Goal: Task Accomplishment & Management: Manage account settings

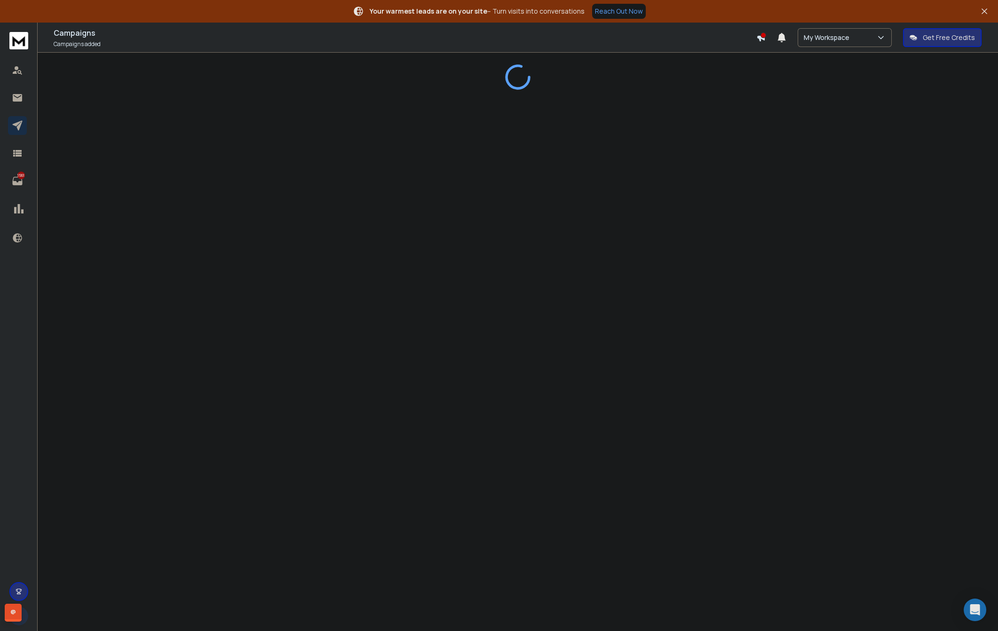
click at [985, 10] on icon at bounding box center [985, 11] width 6 height 6
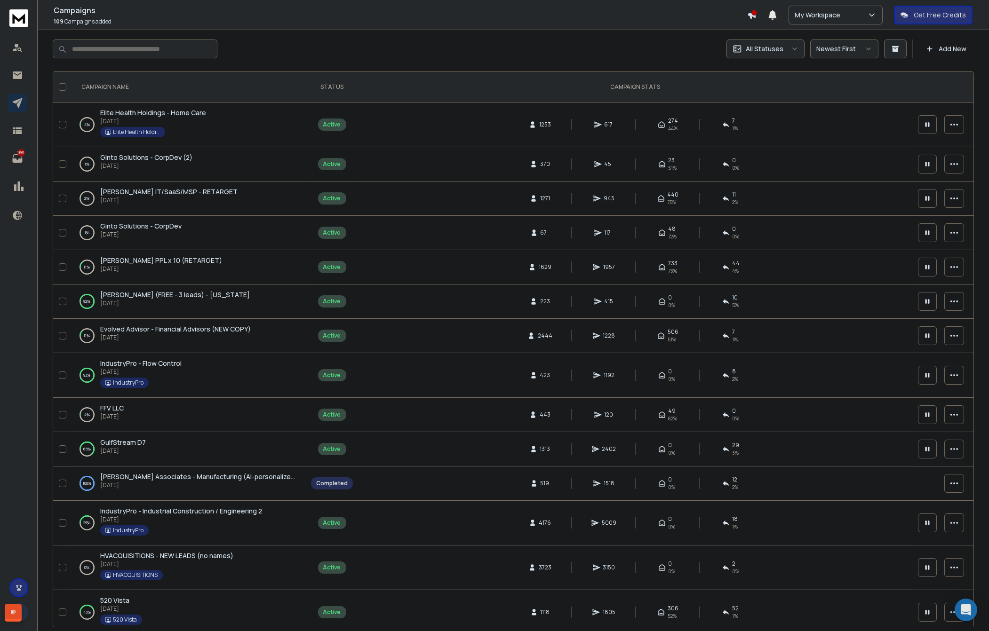
click at [185, 160] on span "Ginto Solutions - CorpDev (2)" at bounding box center [146, 157] width 92 height 9
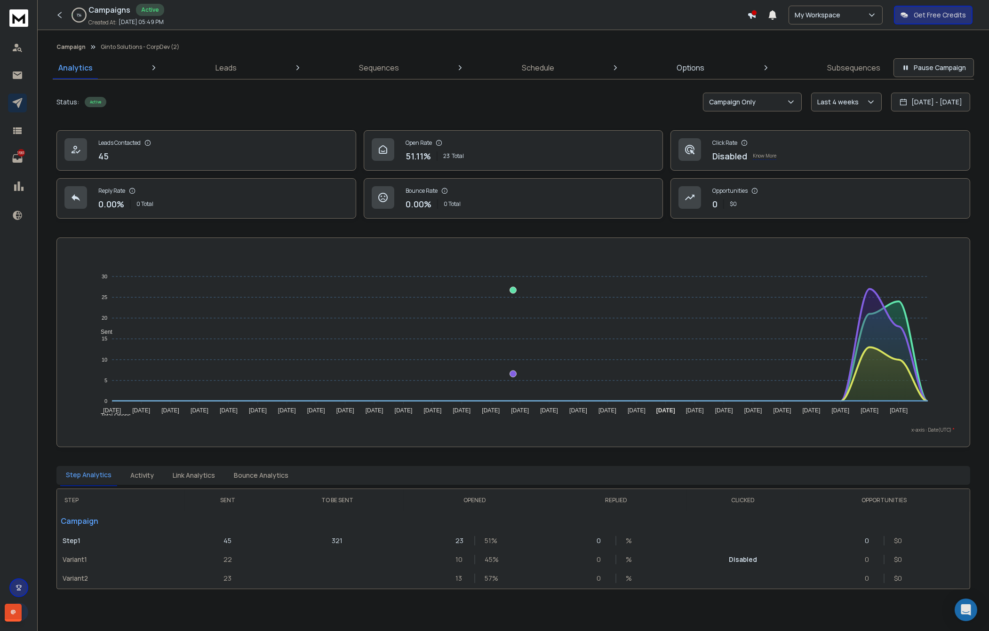
click at [692, 64] on p "Options" at bounding box center [691, 67] width 28 height 11
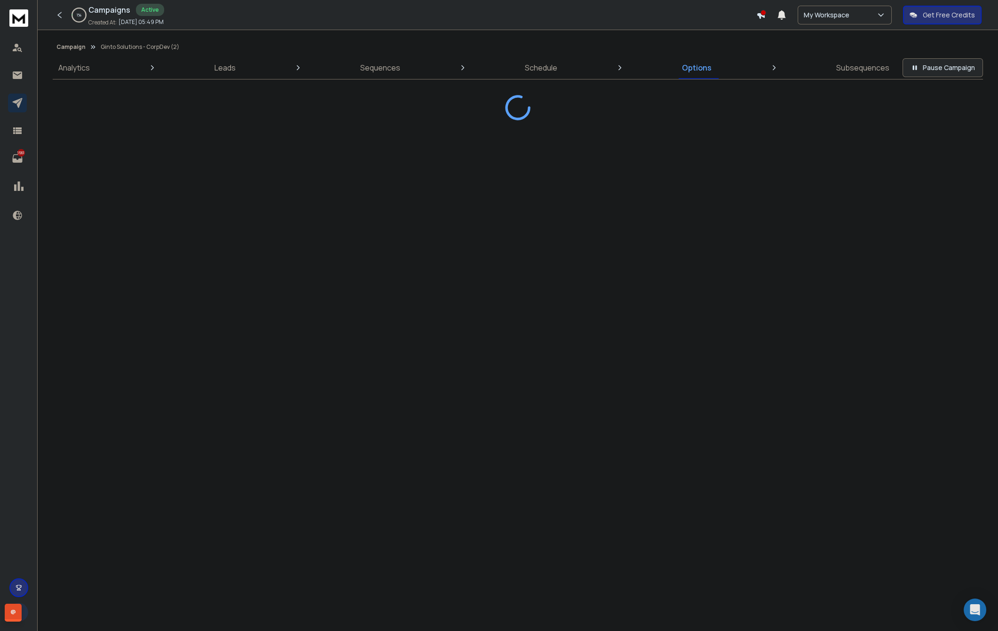
select select "**********"
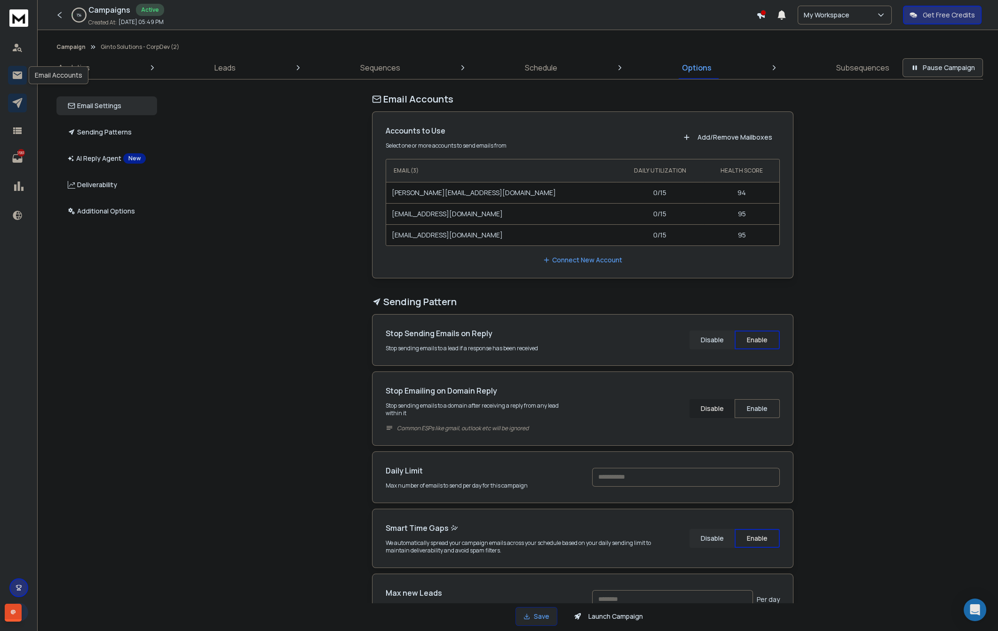
click at [14, 72] on icon at bounding box center [17, 76] width 9 height 8
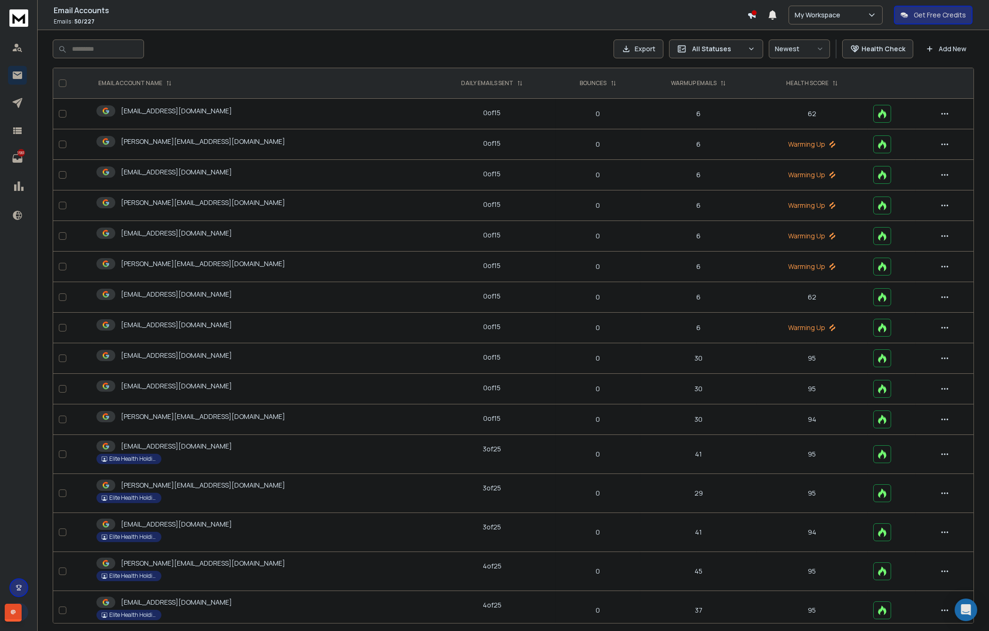
click at [132, 47] on input at bounding box center [98, 49] width 91 height 19
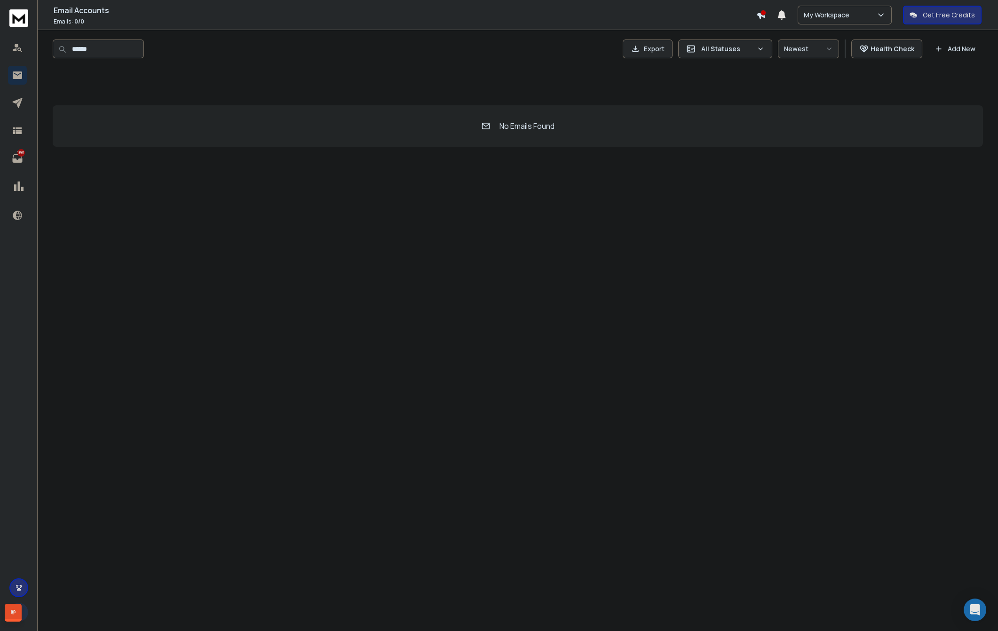
type input "*******"
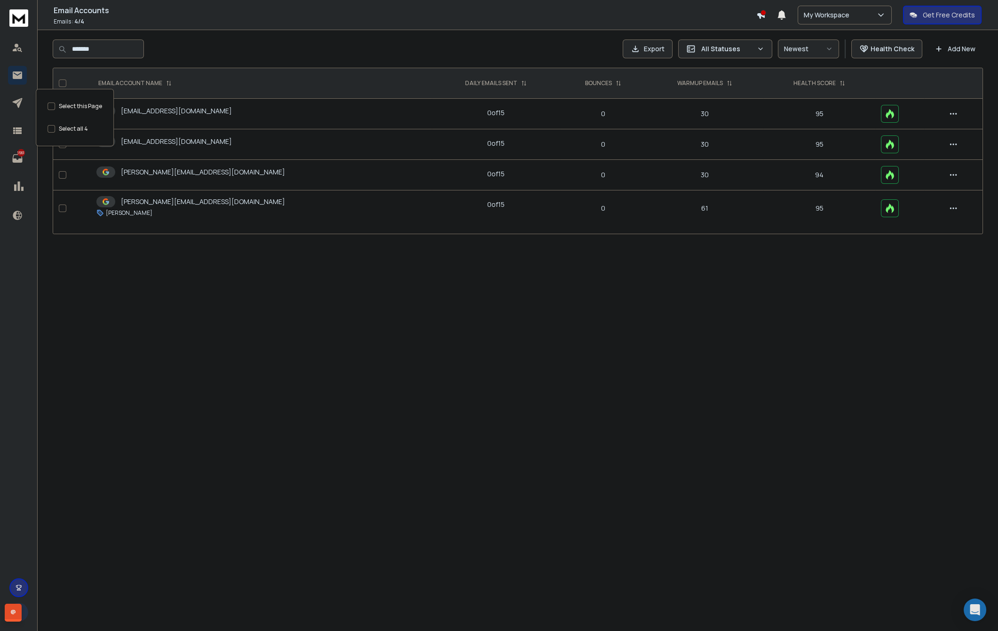
click at [52, 127] on button "Select this Page" at bounding box center [52, 129] width 8 height 8
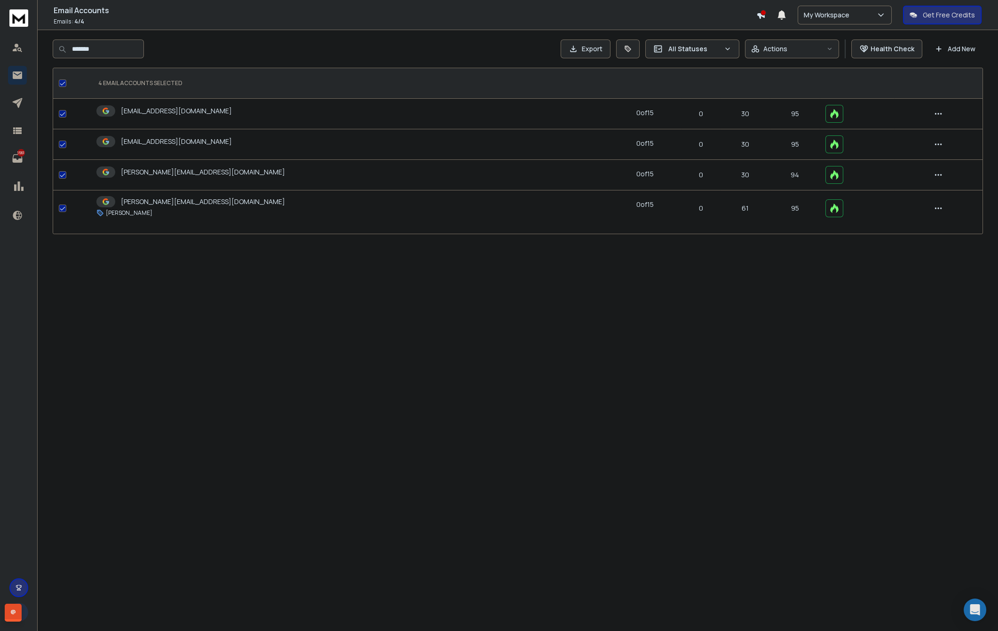
click at [628, 59] on div "******* Export All Statuses Actions Health Check Add New ******* 4 EMAIL ACCOUN…" at bounding box center [518, 137] width 931 height 195
click at [630, 55] on button at bounding box center [628, 49] width 24 height 19
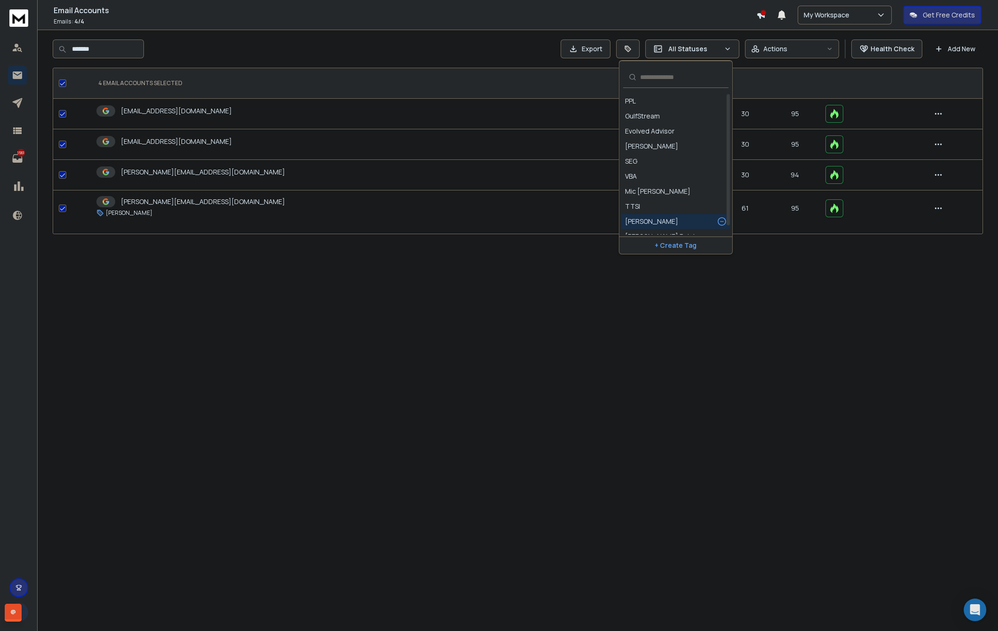
click at [644, 225] on span "[PERSON_NAME]" at bounding box center [651, 221] width 53 height 9
click at [643, 215] on div "[PERSON_NAME]" at bounding box center [675, 221] width 109 height 15
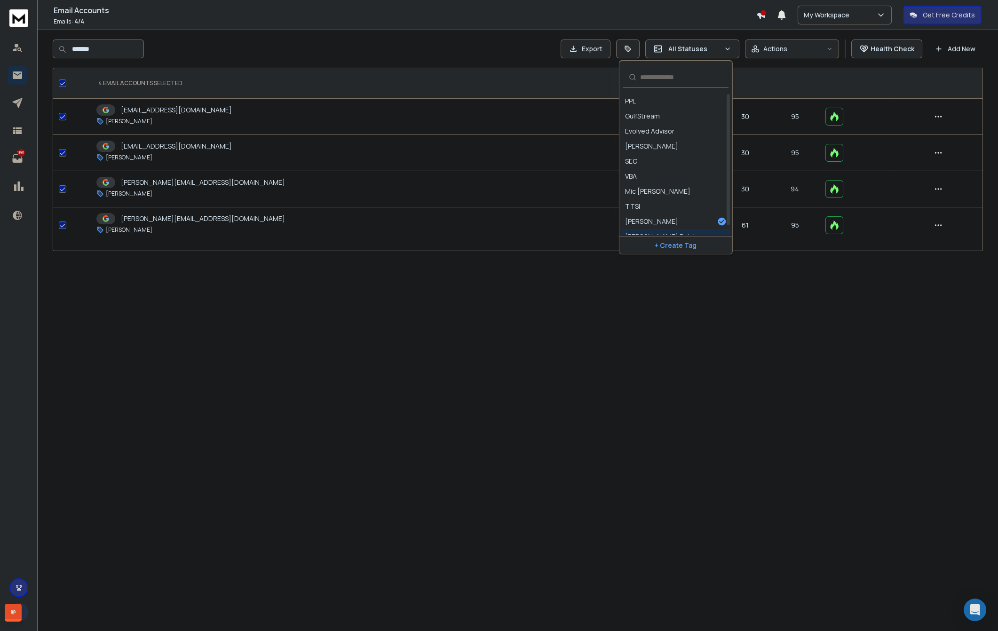
click at [199, 341] on div "Your warmest leads are on your site – Turn visits into conversations Reach Out …" at bounding box center [499, 315] width 998 height 631
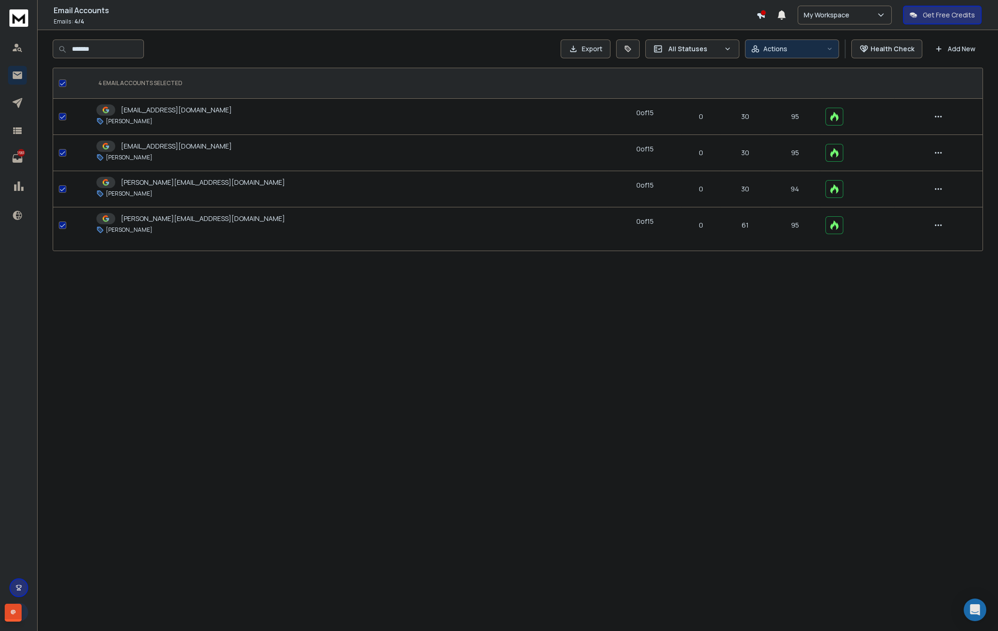
click at [779, 43] on button "Actions" at bounding box center [792, 49] width 94 height 19
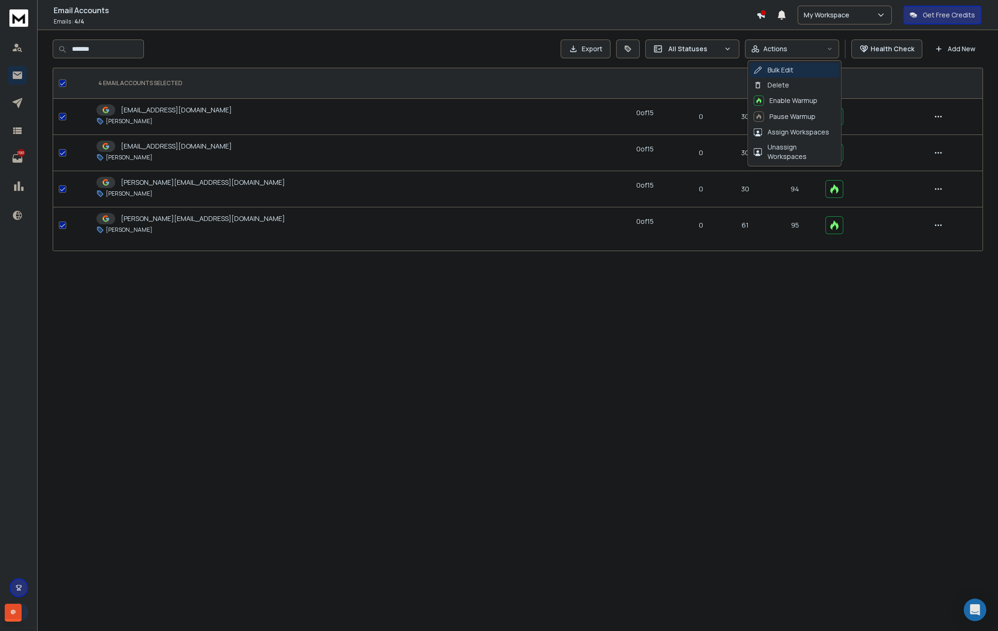
click at [783, 73] on div "Bulk Edit" at bounding box center [774, 69] width 40 height 9
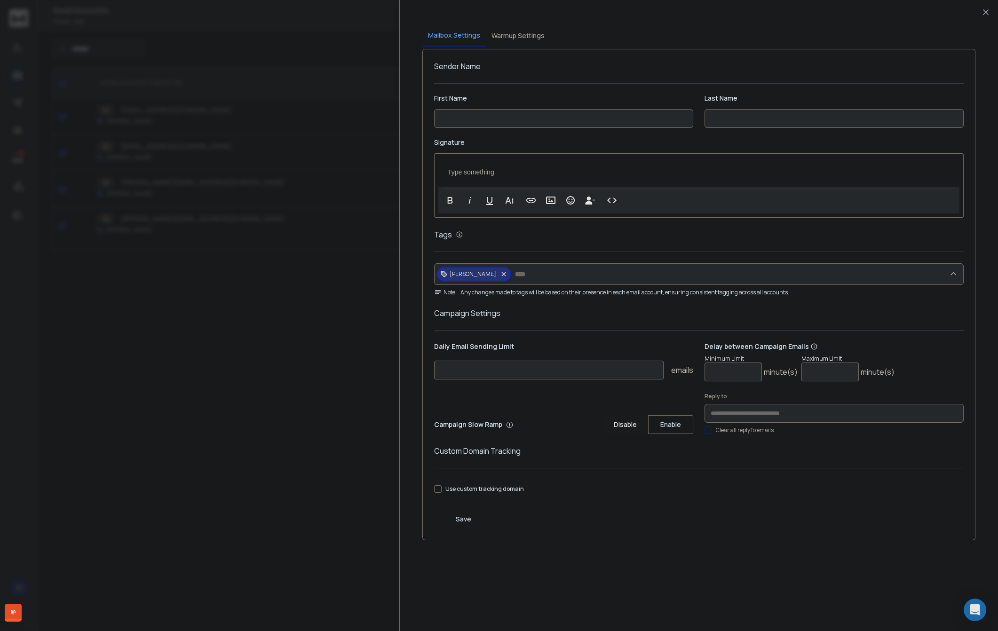
click at [518, 318] on h1 "Campaign Settings" at bounding box center [699, 313] width 530 height 11
click at [494, 359] on div "emails" at bounding box center [563, 370] width 259 height 23
click at [499, 369] on input "number" at bounding box center [549, 370] width 230 height 19
type input "**"
click at [475, 520] on button "Save" at bounding box center [463, 519] width 59 height 19
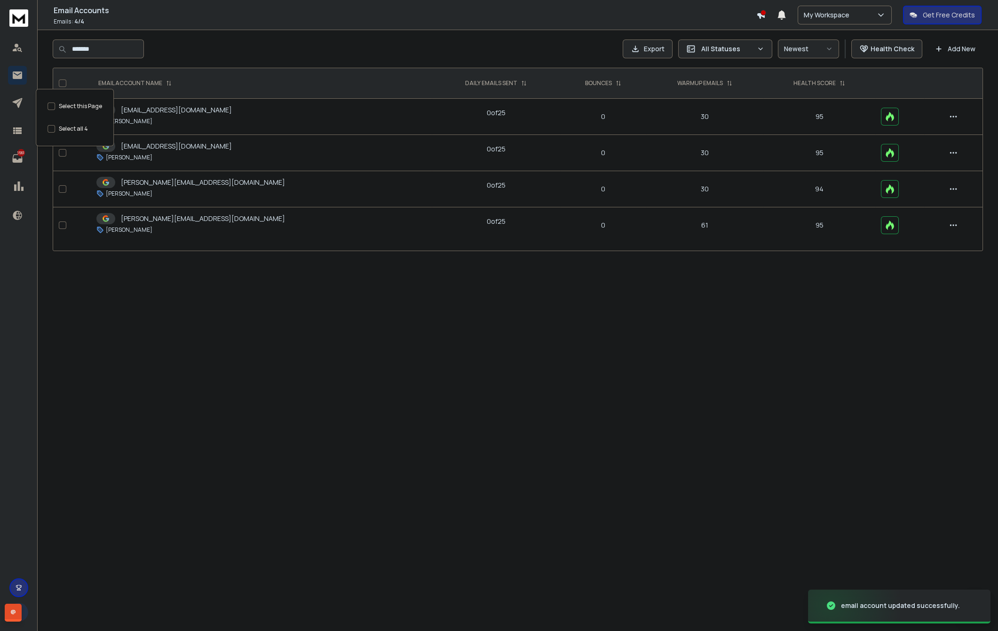
click at [63, 84] on button "Select this Page" at bounding box center [63, 84] width 8 height 8
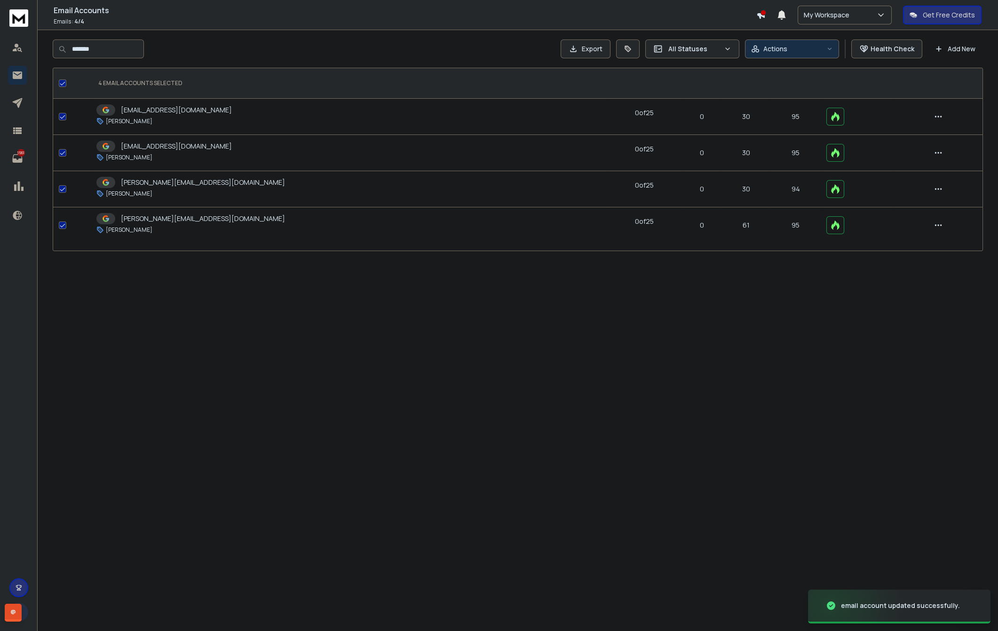
click at [828, 54] on button "Actions" at bounding box center [792, 49] width 94 height 19
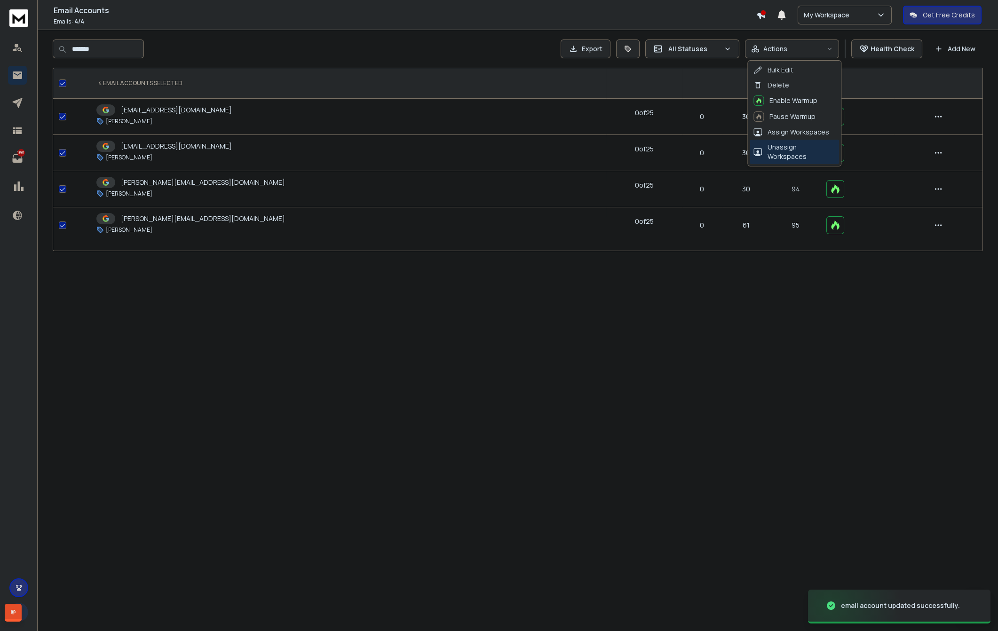
click at [598, 318] on div "Your warmest leads are on your site – Turn visits into conversations Reach Out …" at bounding box center [499, 315] width 998 height 631
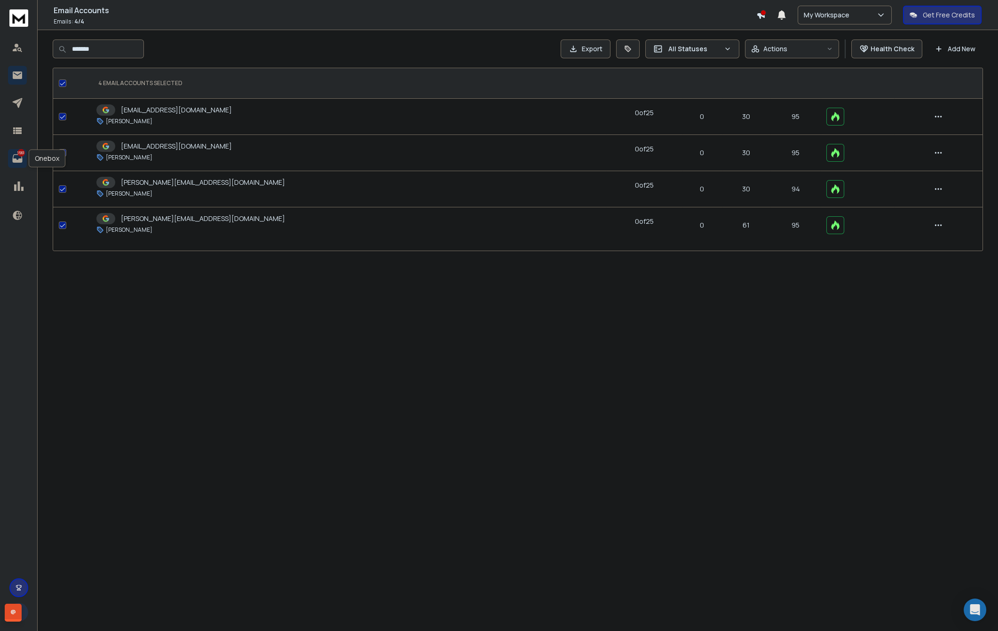
click at [14, 159] on icon at bounding box center [17, 158] width 10 height 8
